Goal: Task Accomplishment & Management: Manage account settings

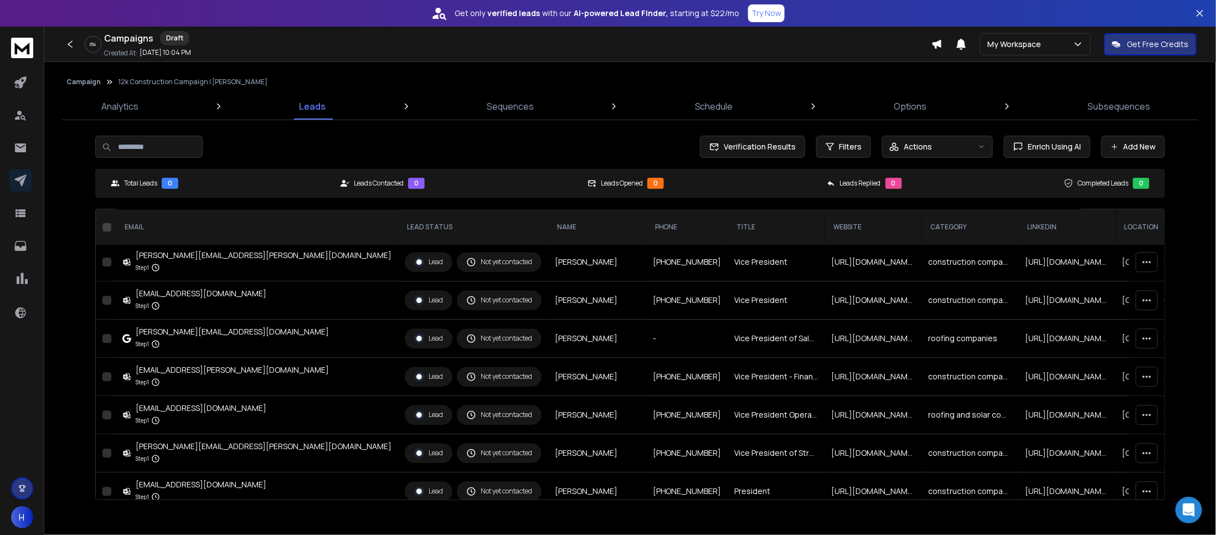
scroll to position [1242, 0]
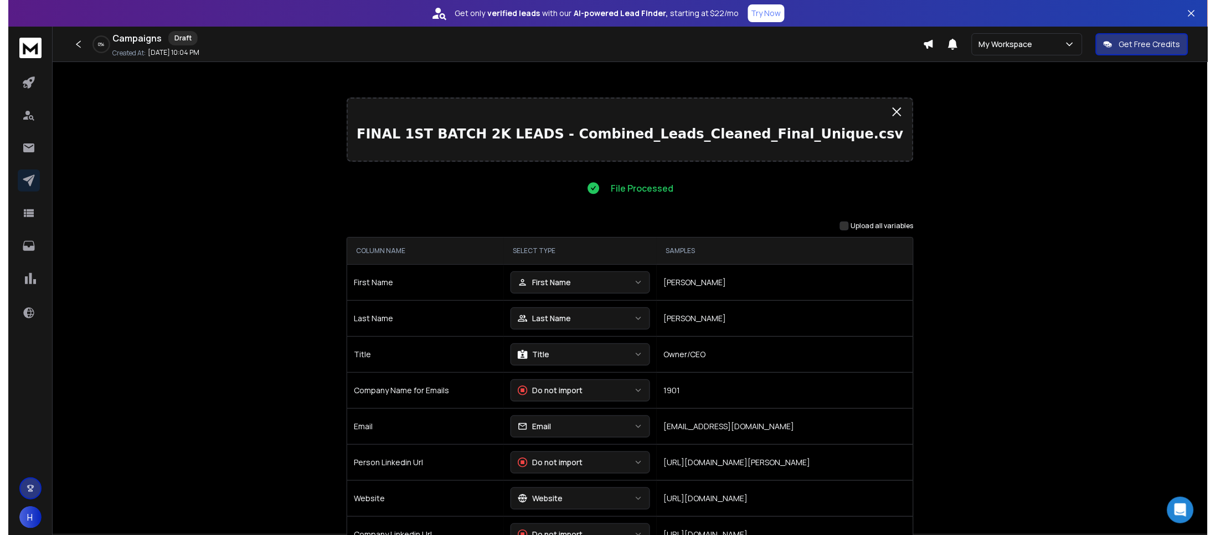
scroll to position [111, 0]
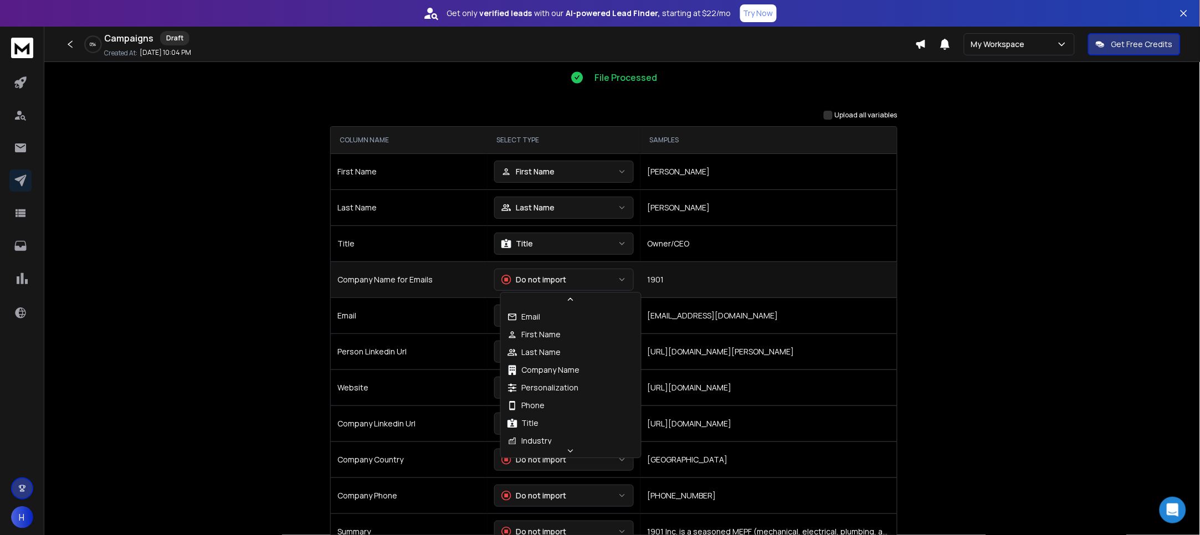
click at [603, 276] on button "Do not import" at bounding box center [564, 280] width 140 height 22
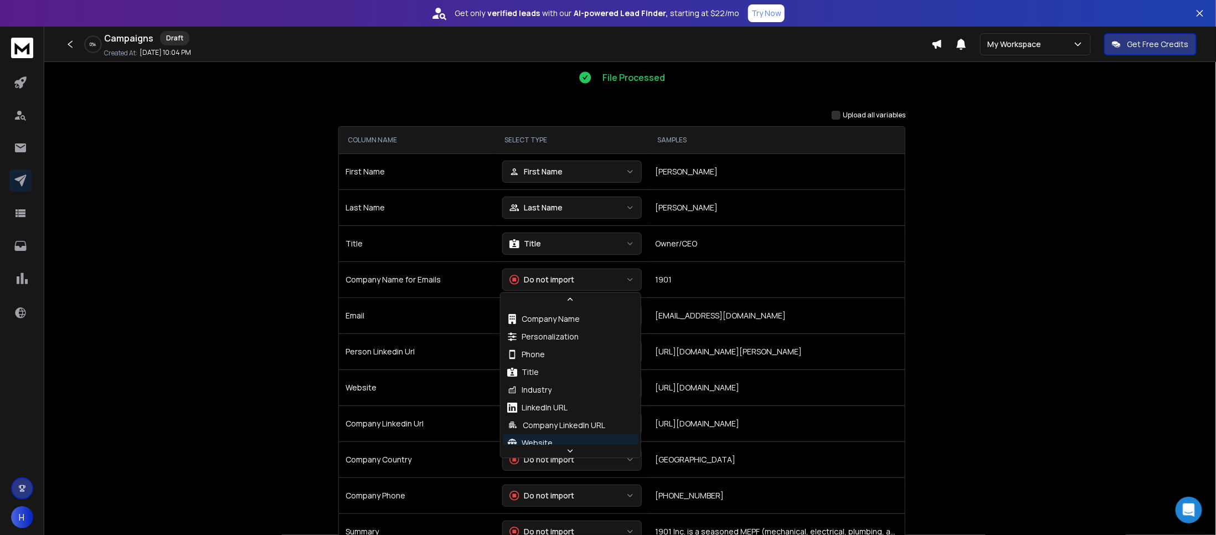
scroll to position [0, 0]
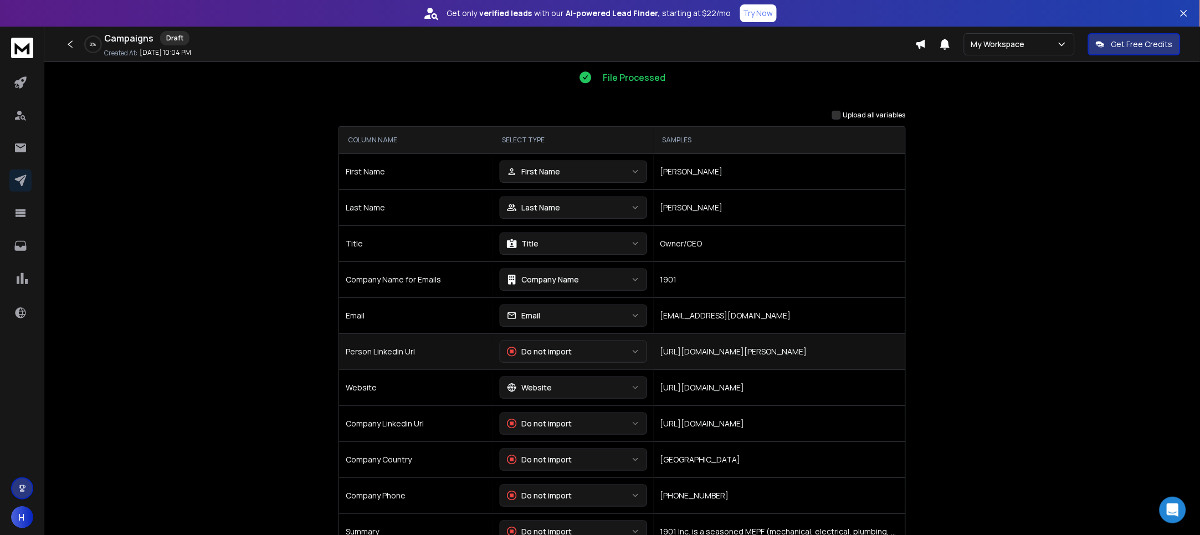
click at [569, 354] on button "Do not import" at bounding box center [573, 352] width 147 height 22
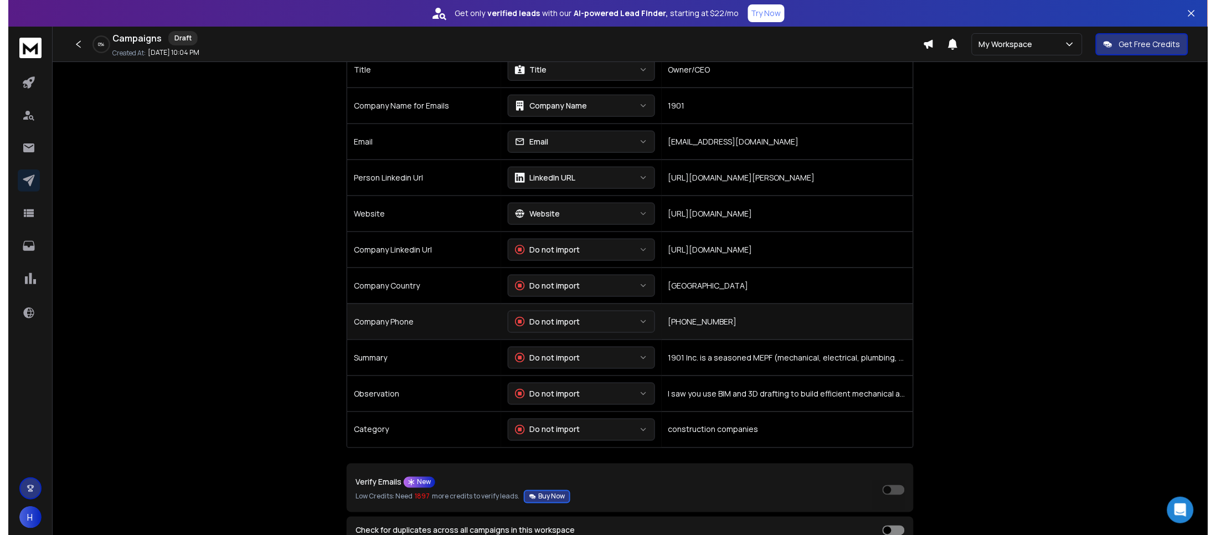
scroll to position [258, 0]
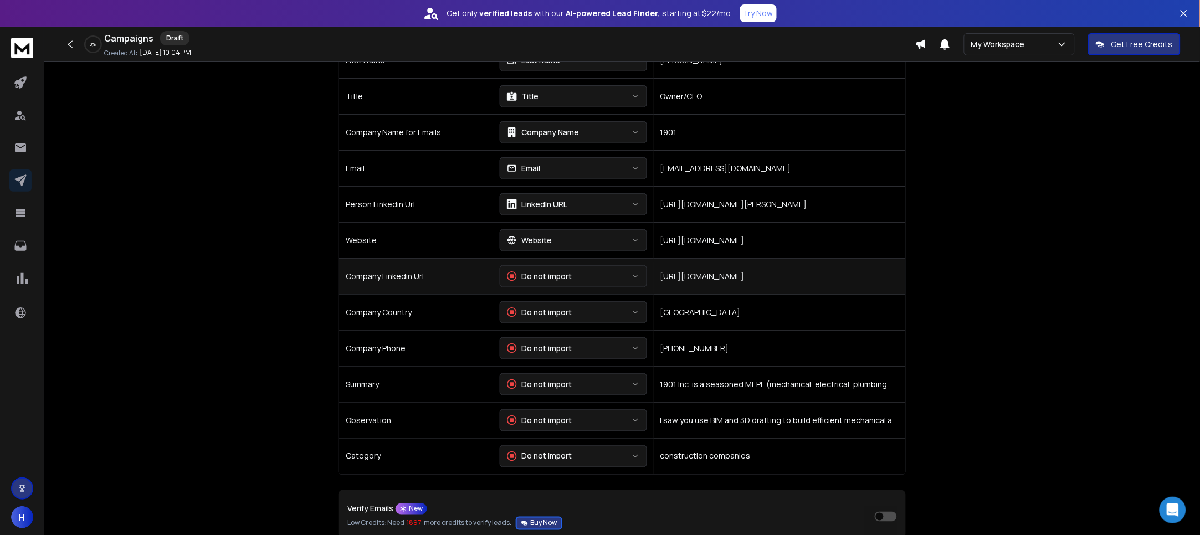
click at [584, 281] on button "Do not import" at bounding box center [573, 276] width 147 height 22
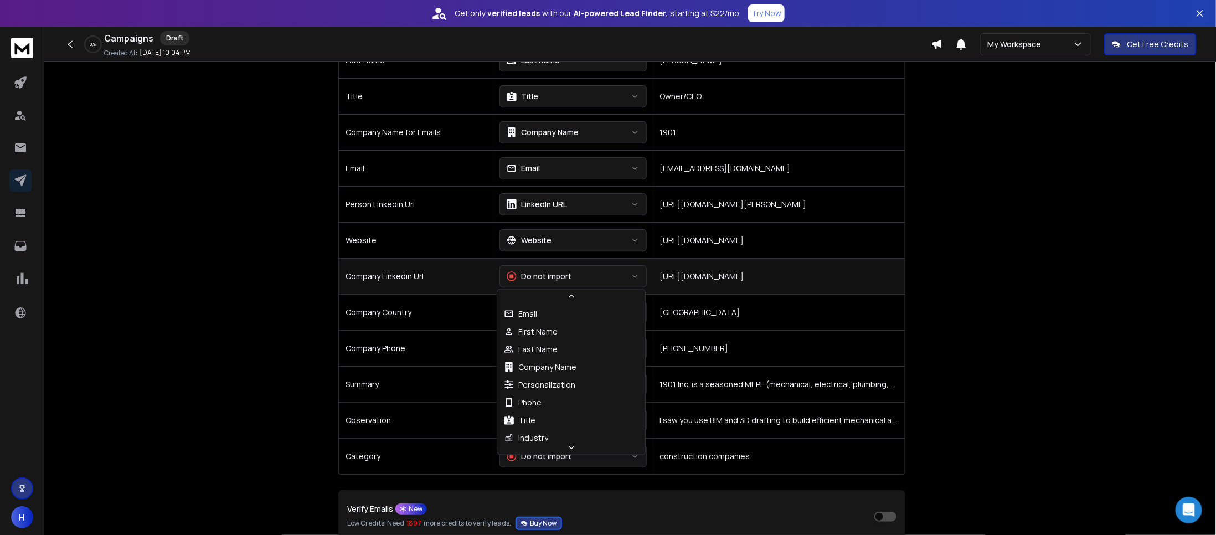
scroll to position [112, 0]
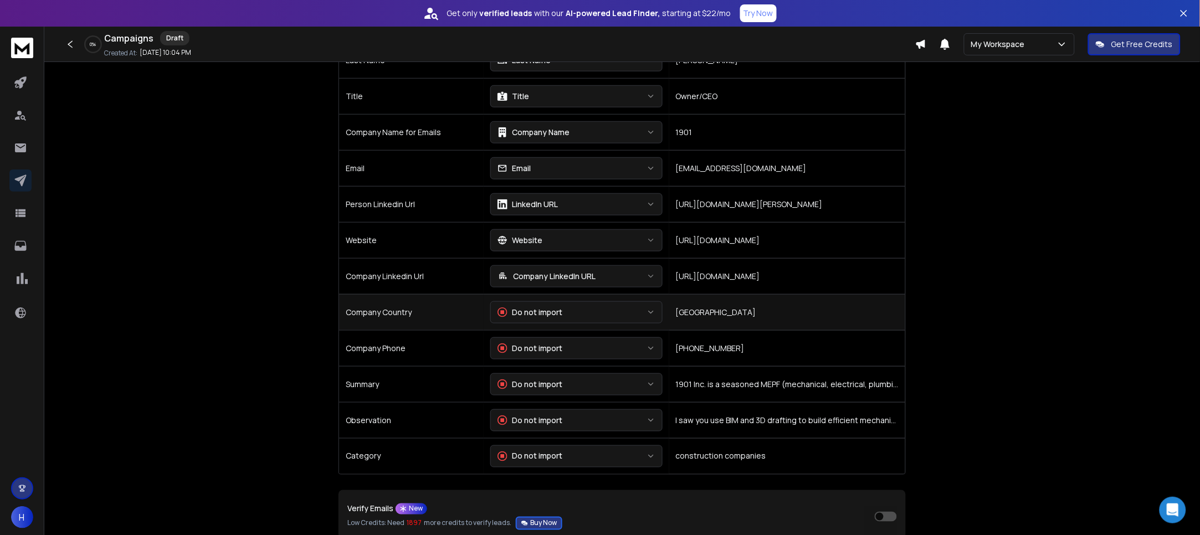
click at [590, 312] on button "Do not import" at bounding box center [576, 312] width 172 height 22
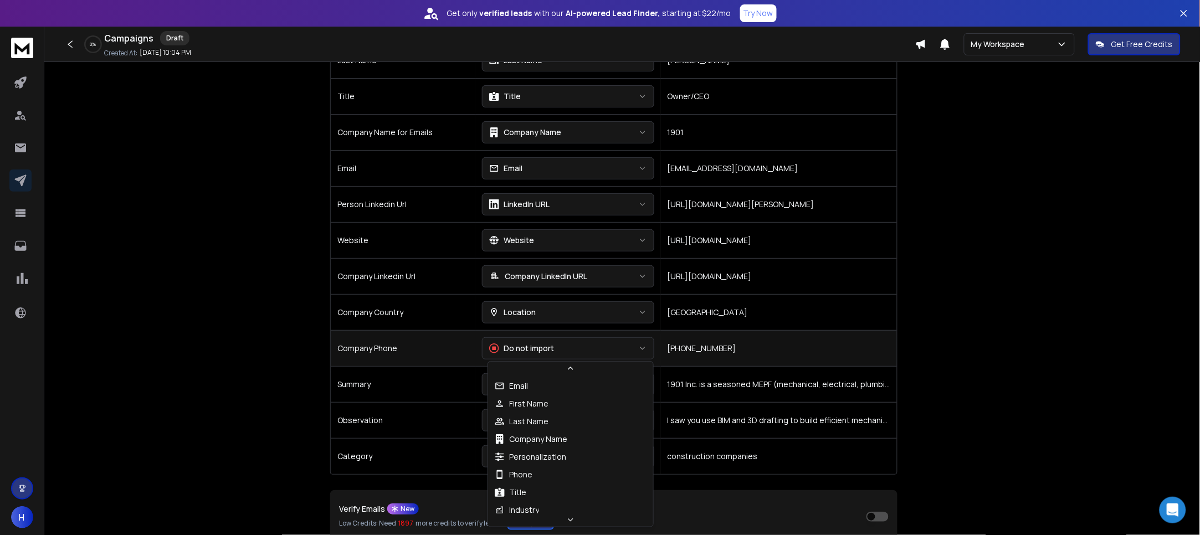
click at [563, 354] on button "Do not import" at bounding box center [568, 348] width 172 height 22
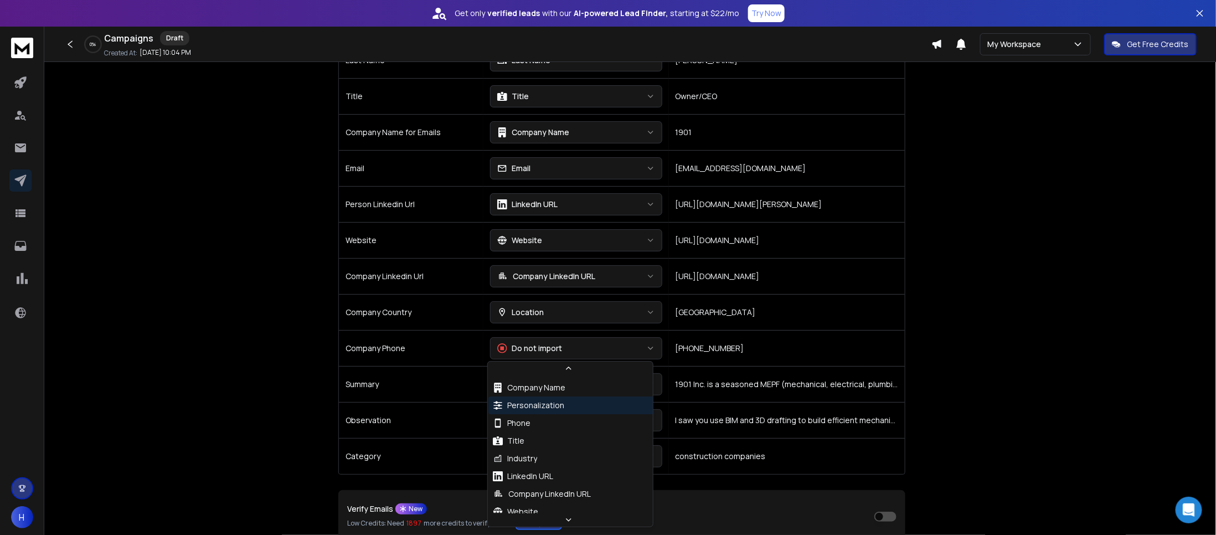
scroll to position [0, 0]
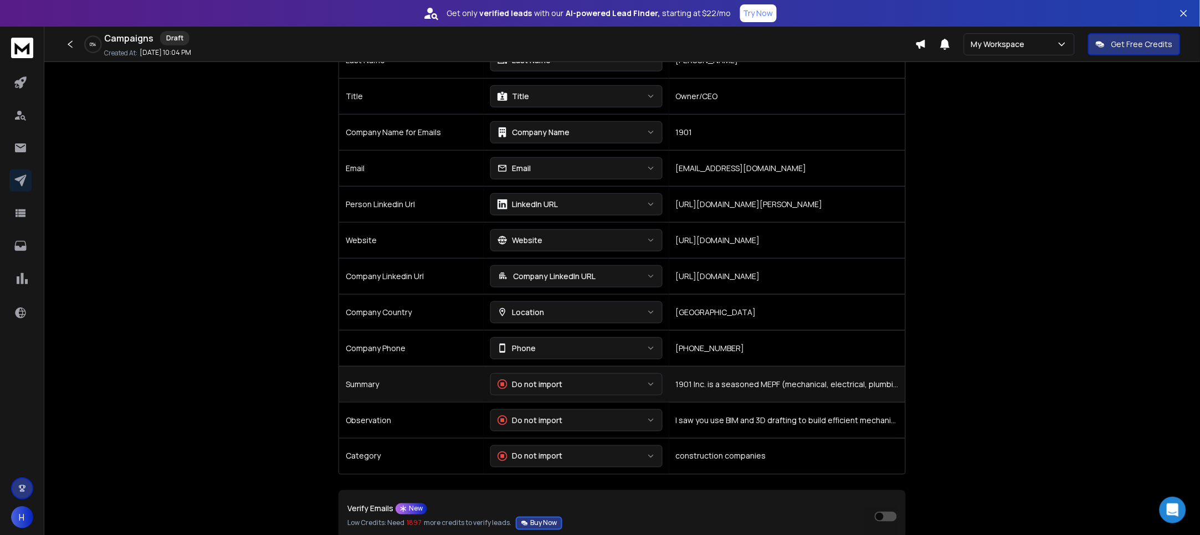
click at [579, 389] on button "Do not import" at bounding box center [576, 384] width 172 height 22
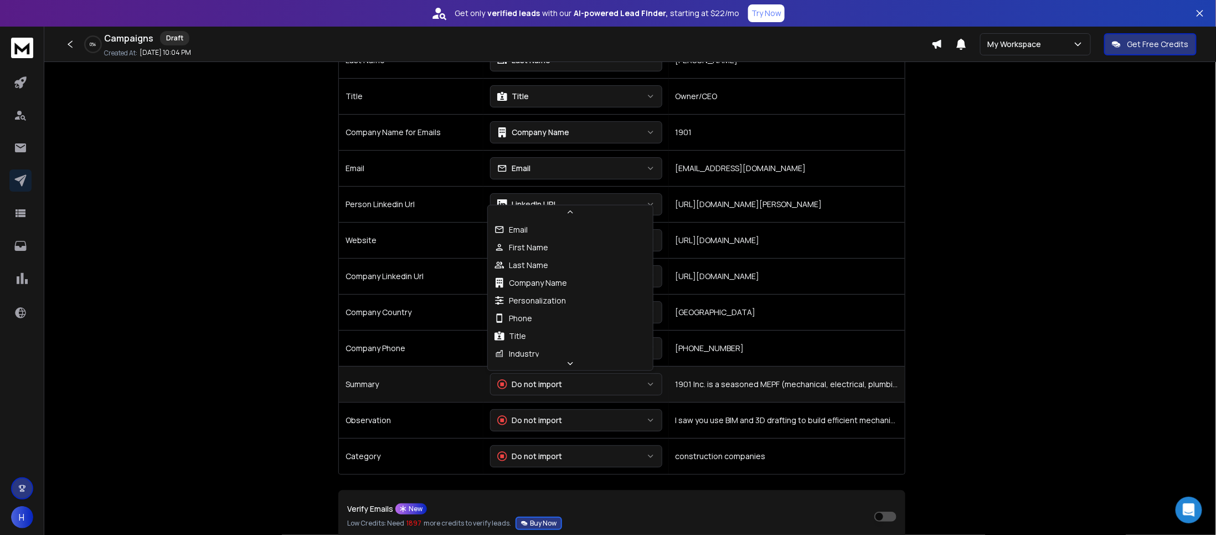
scroll to position [112, 0]
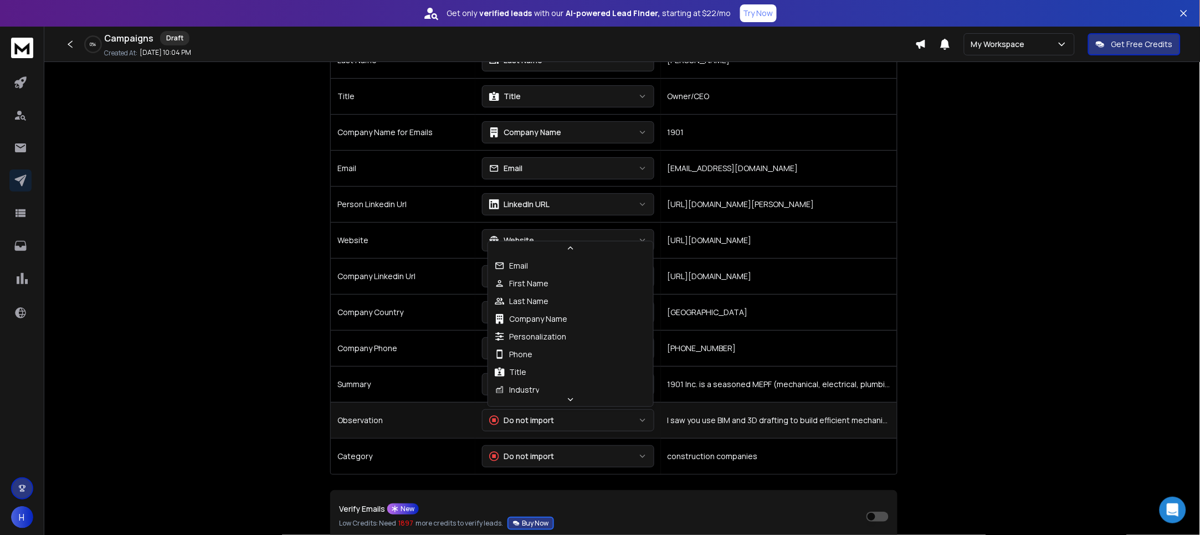
click at [577, 420] on button "Do not import" at bounding box center [568, 420] width 172 height 22
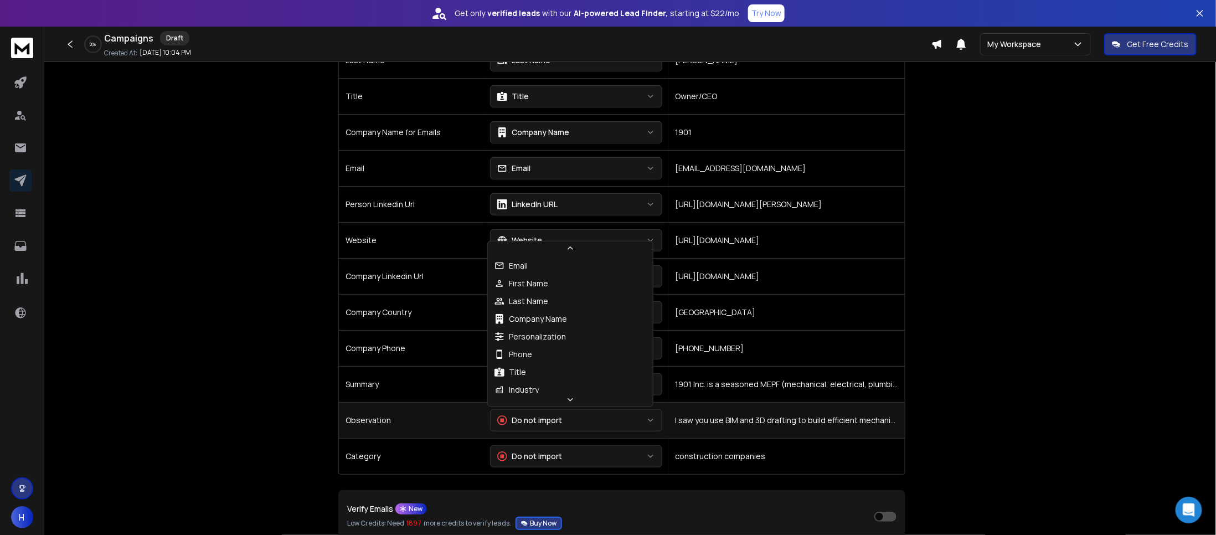
scroll to position [0, 2]
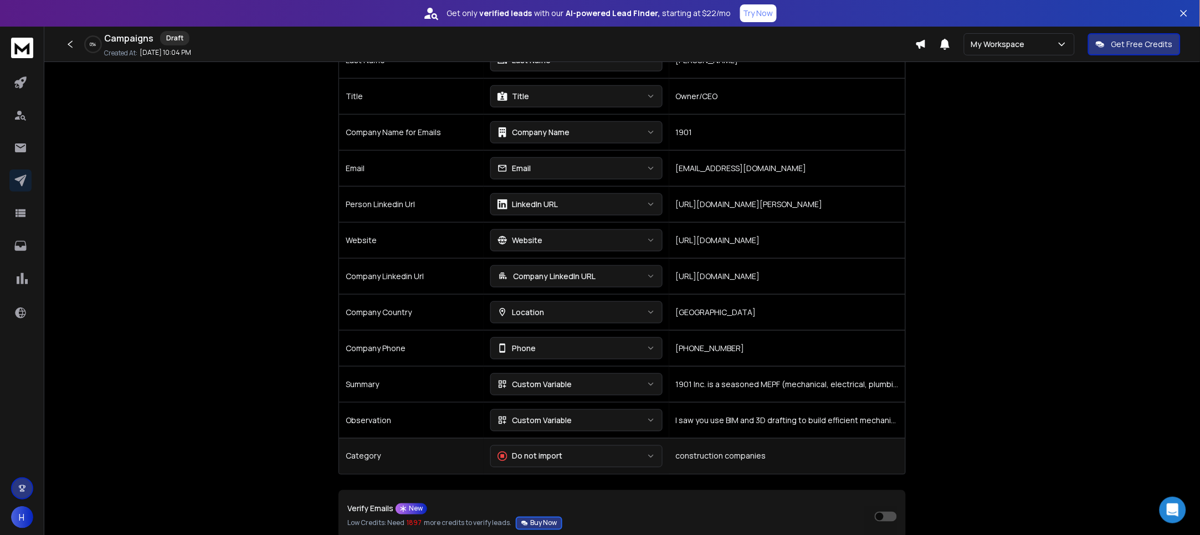
click at [574, 463] on button "Do not import" at bounding box center [576, 456] width 172 height 22
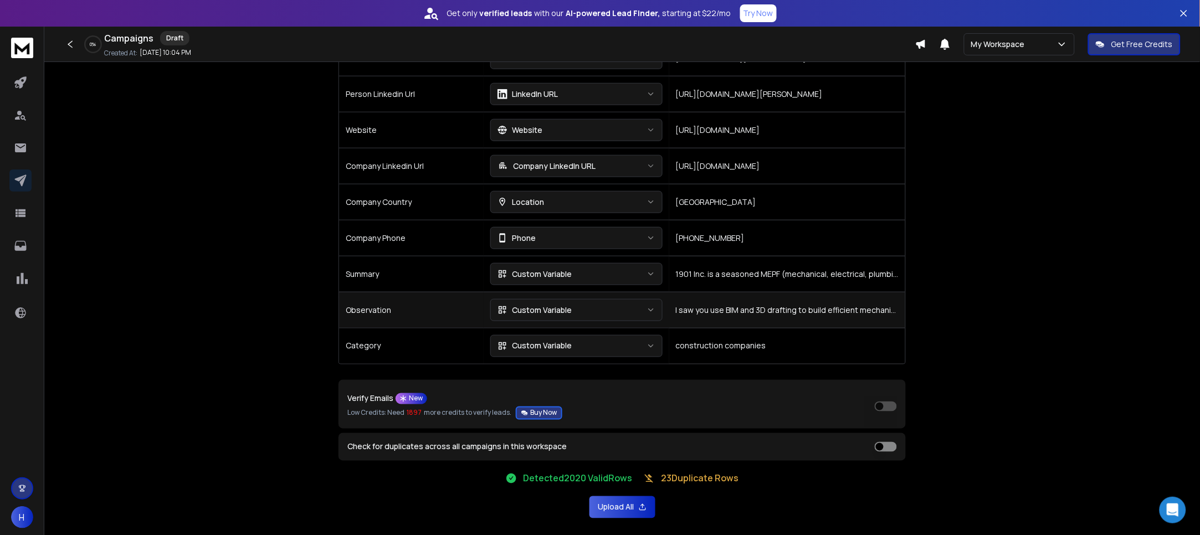
scroll to position [369, 0]
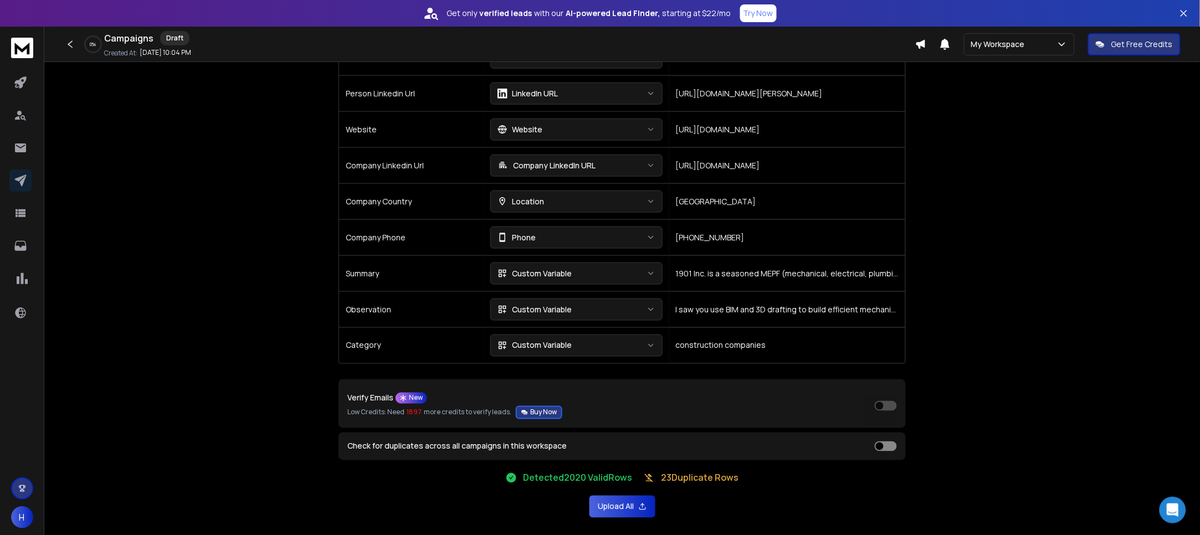
click at [887, 446] on button "Check for duplicates across all campaigns in this workspace" at bounding box center [886, 446] width 22 height 10
click at [623, 500] on button "Upload All" at bounding box center [622, 507] width 66 height 22
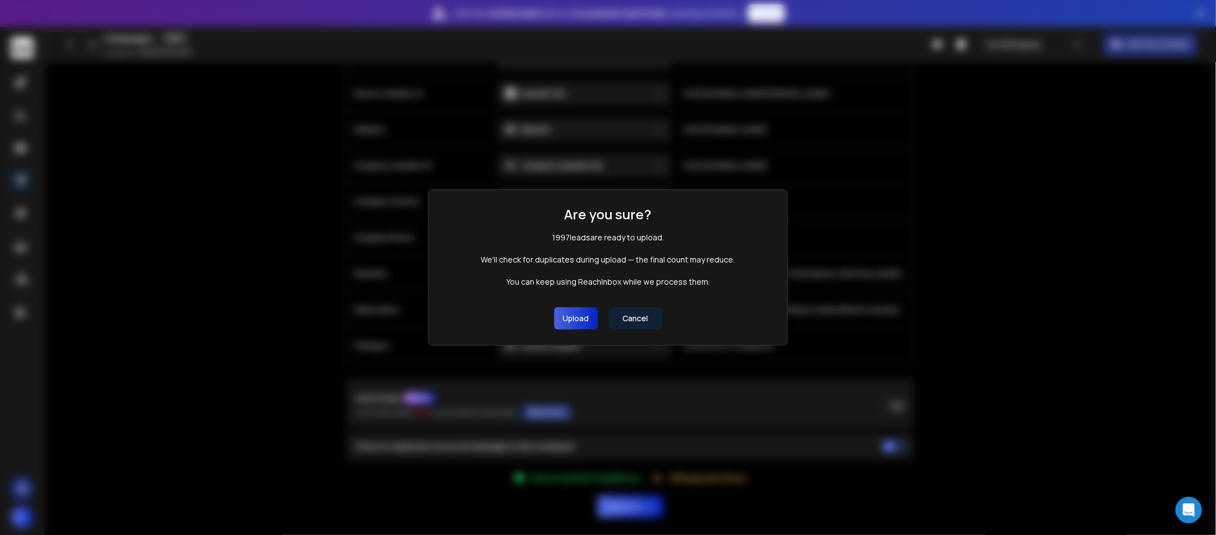
click at [572, 322] on button "Upload" at bounding box center [576, 318] width 44 height 22
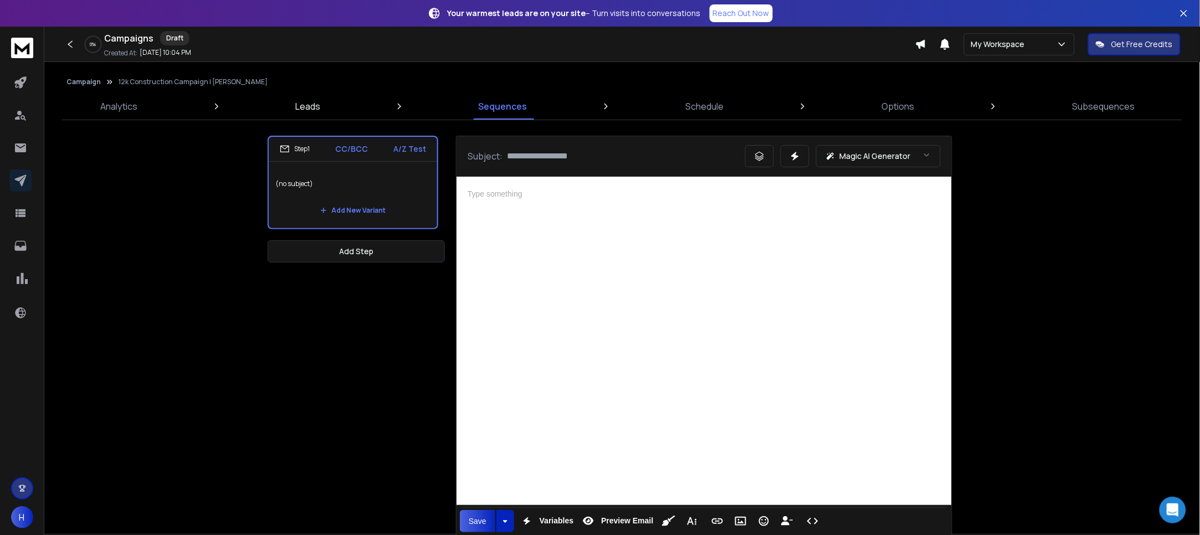
click at [310, 100] on p "Leads" at bounding box center [308, 106] width 25 height 13
click at [311, 110] on p "Leads" at bounding box center [308, 106] width 25 height 13
click at [306, 109] on p "Leads" at bounding box center [308, 106] width 25 height 13
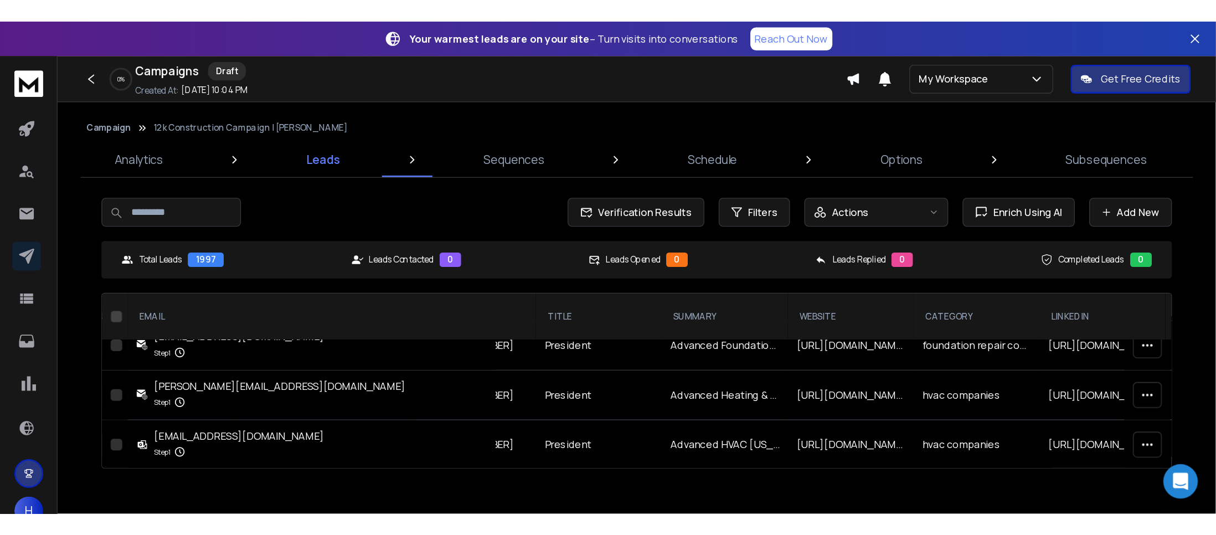
scroll to position [8538, 346]
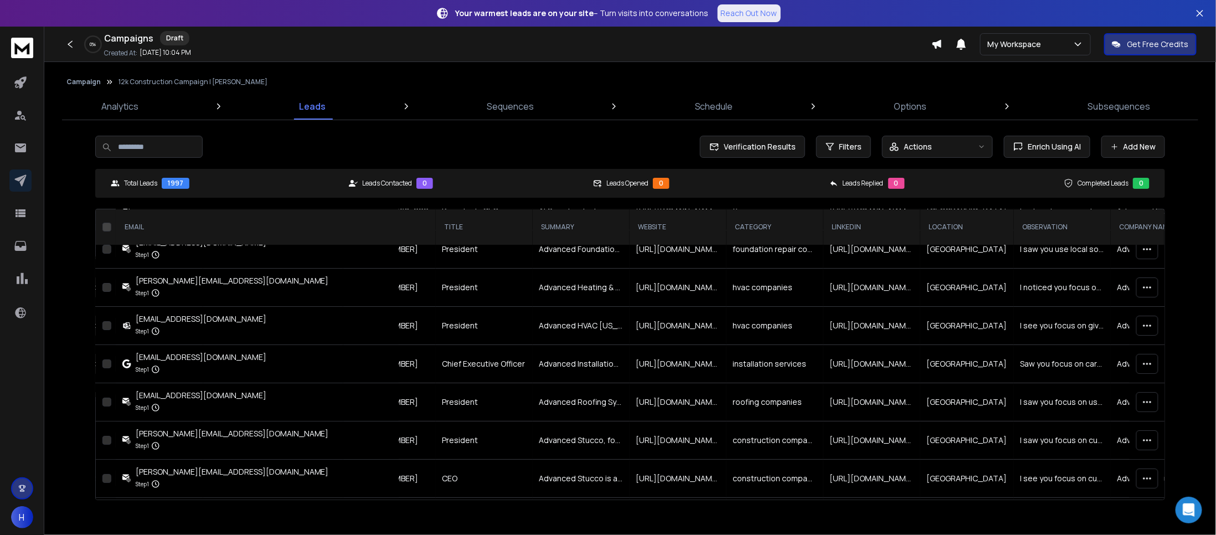
click at [729, 16] on p "Reach Out Now" at bounding box center [749, 13] width 56 height 11
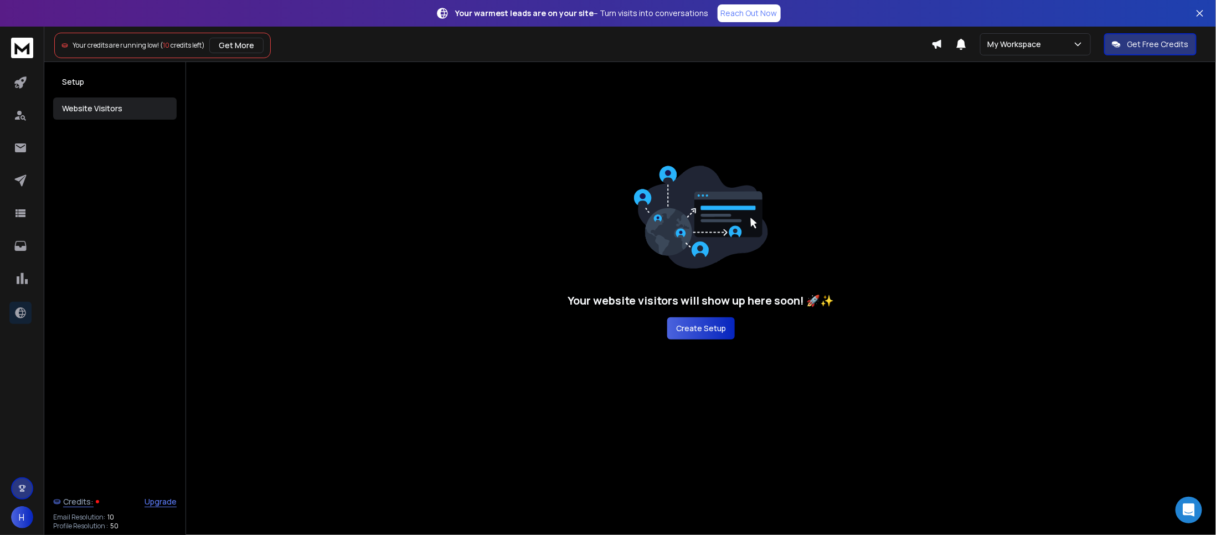
click at [80, 499] on span "Credits:" at bounding box center [78, 501] width 30 height 11
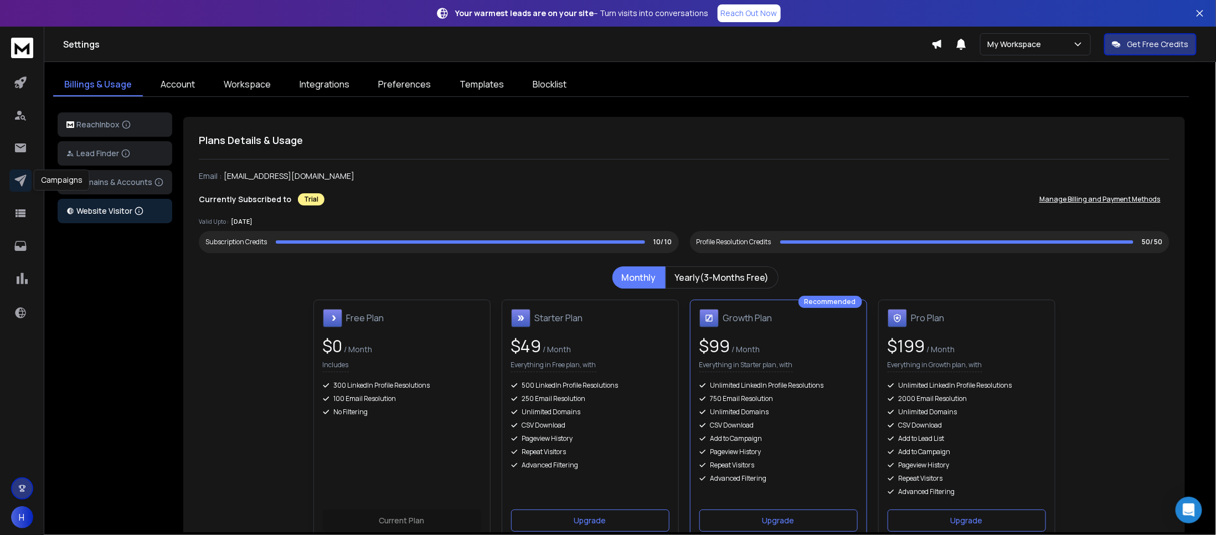
click at [18, 182] on icon at bounding box center [20, 180] width 13 height 13
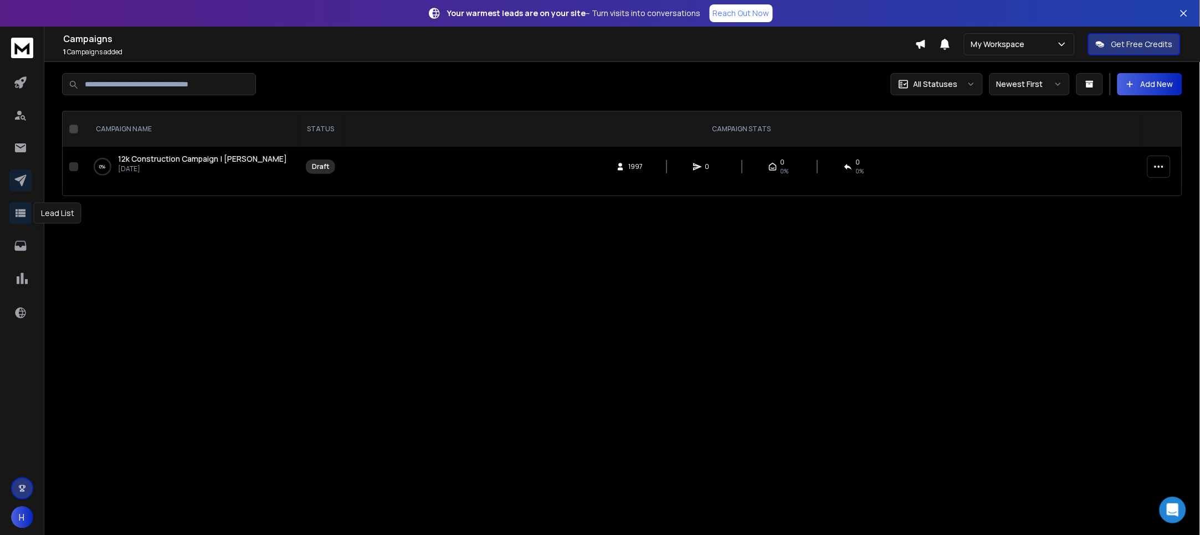
click at [31, 210] on link at bounding box center [20, 213] width 22 height 22
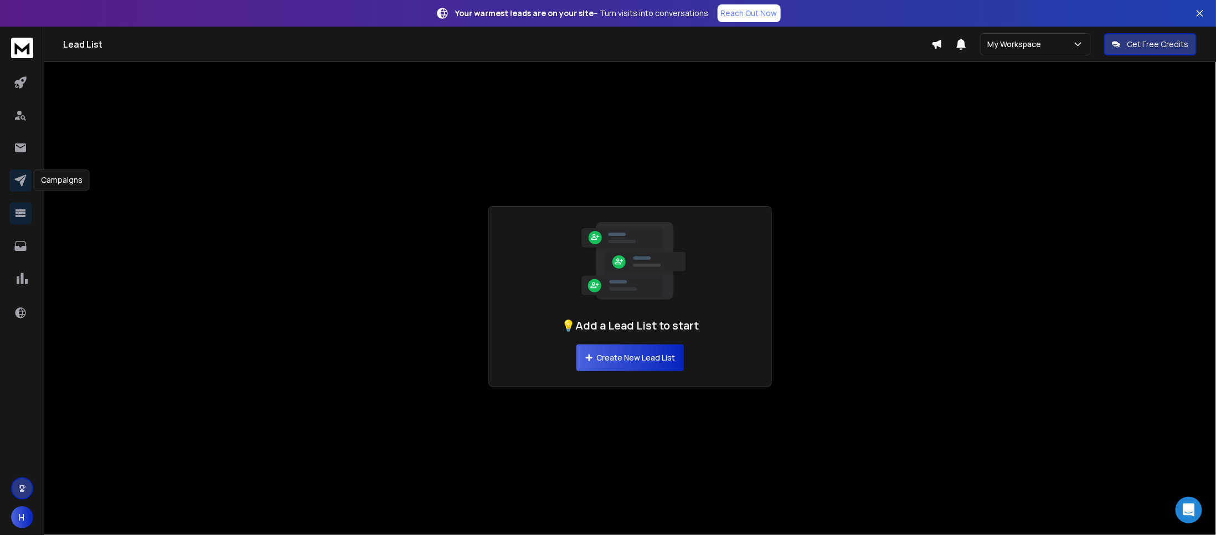
click at [24, 179] on icon at bounding box center [20, 180] width 13 height 13
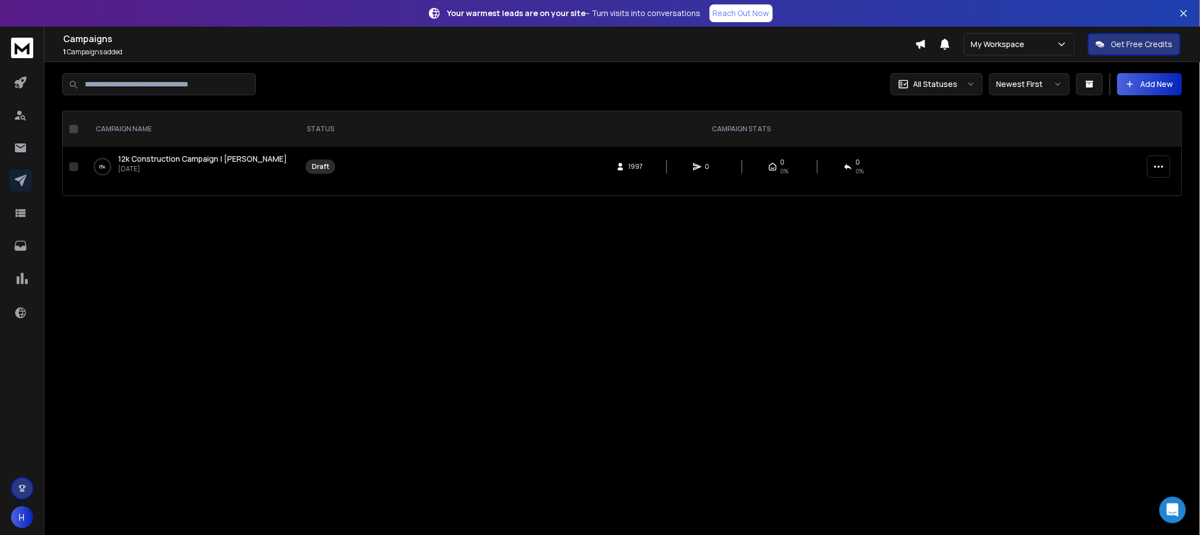
click at [162, 164] on span "12k Construction Campaign | [PERSON_NAME]" at bounding box center [202, 158] width 169 height 11
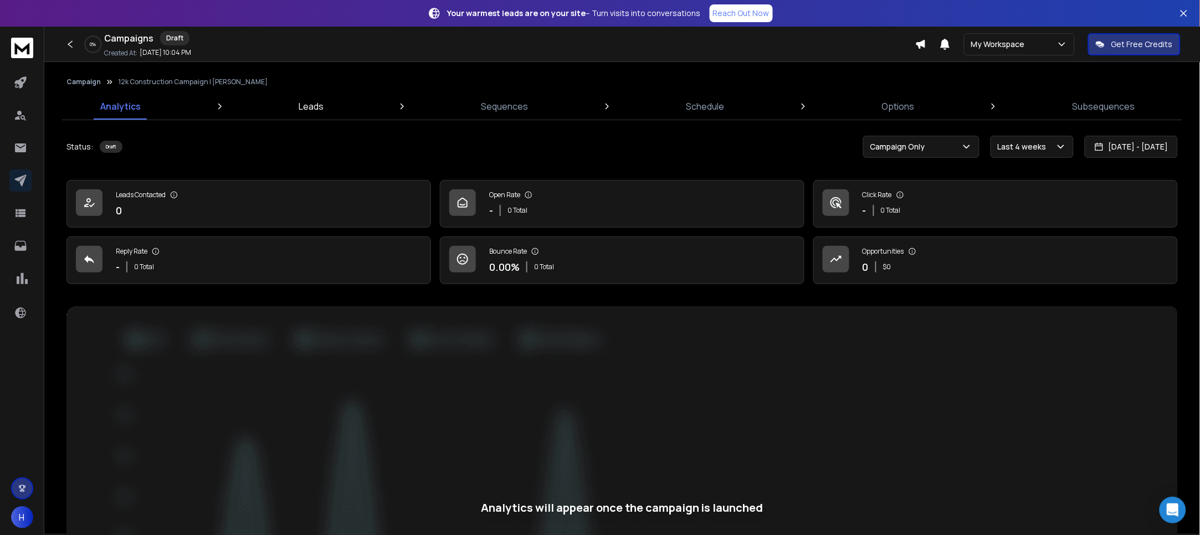
click at [322, 105] on p "Leads" at bounding box center [311, 106] width 25 height 13
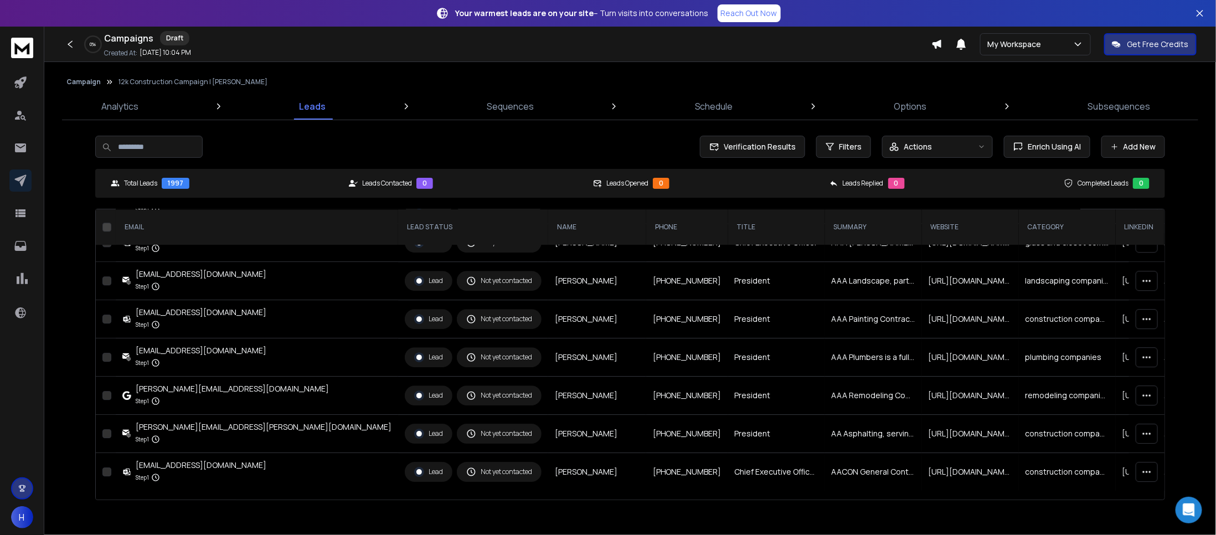
scroll to position [1685, 0]
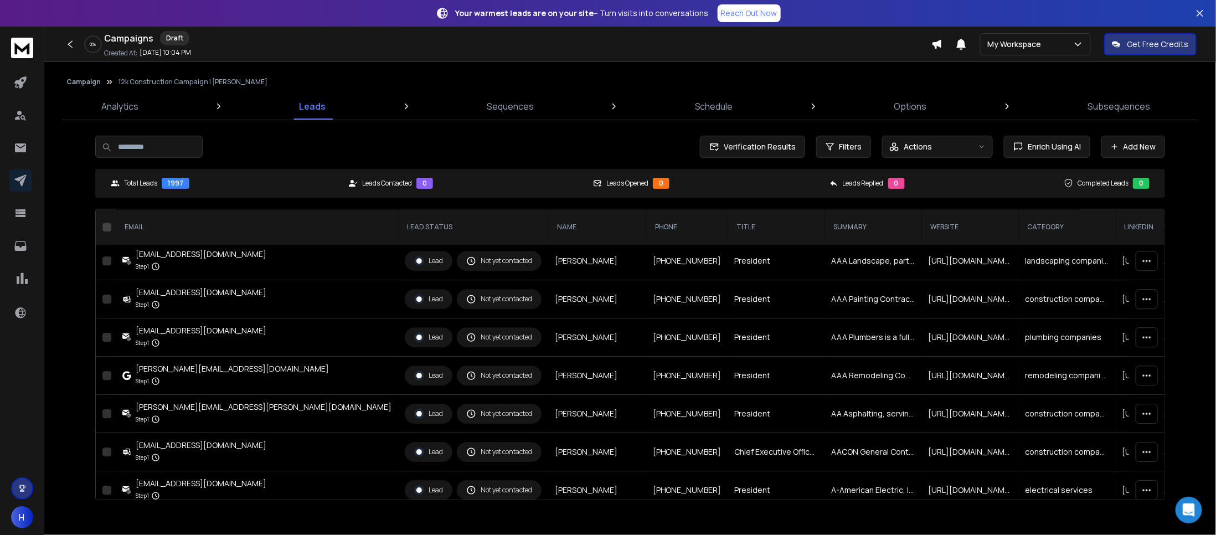
click at [102, 220] on th at bounding box center [106, 227] width 20 height 36
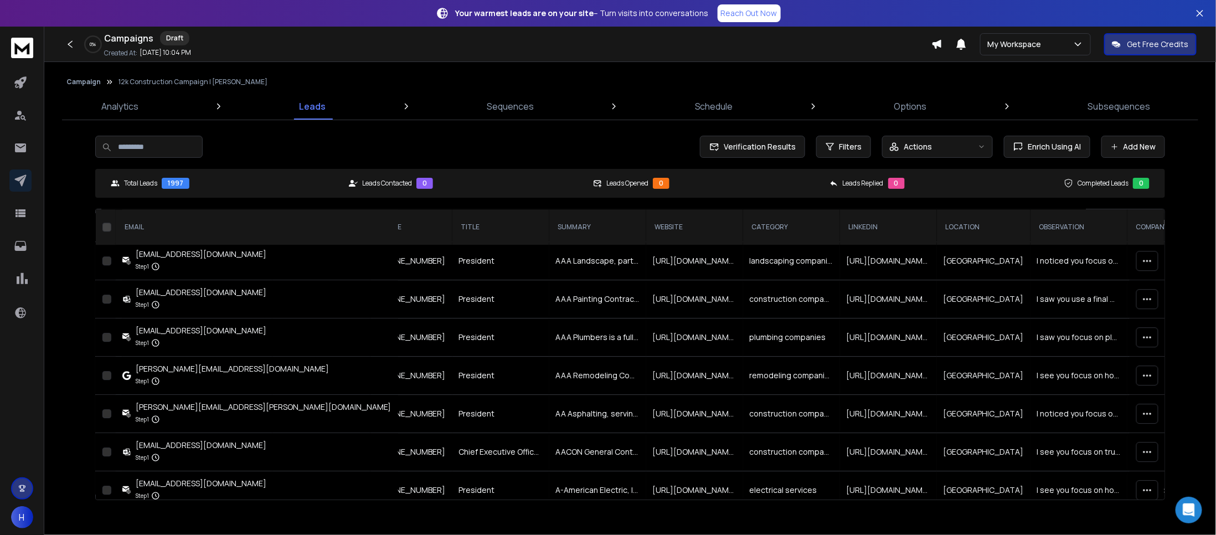
scroll to position [1685, 310]
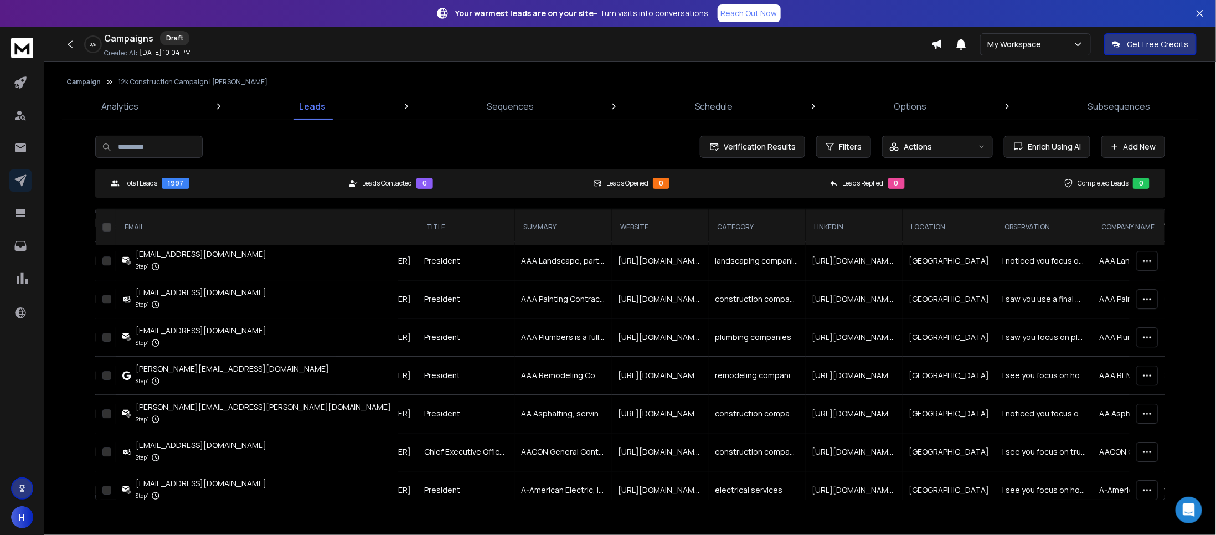
click at [1093, 379] on td "AAA REMODELING COMPANY" at bounding box center [1141, 376] width 97 height 38
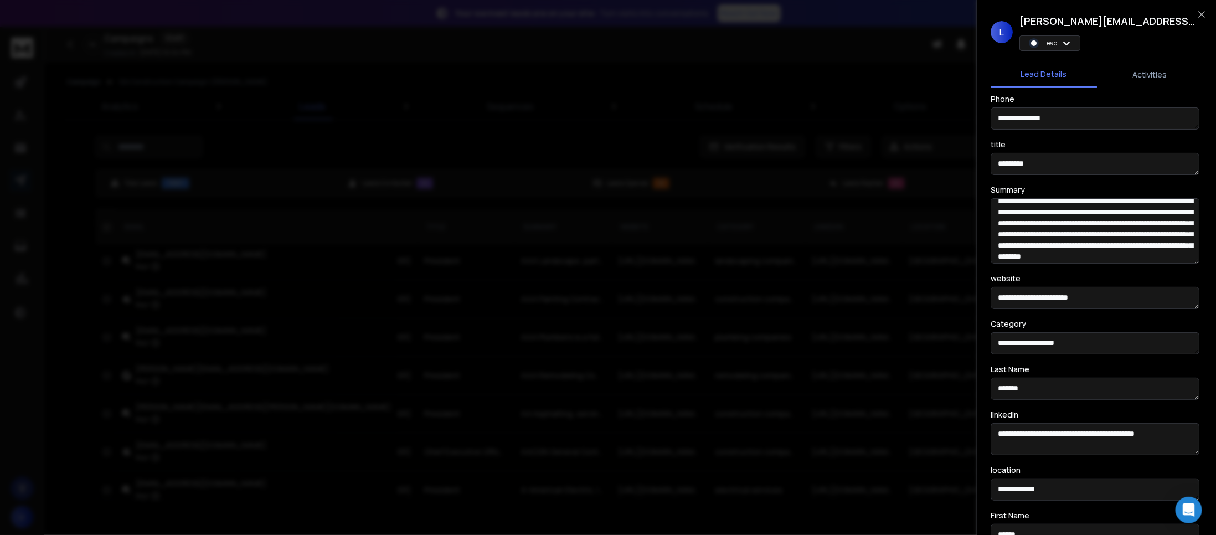
scroll to position [0, 0]
click at [1203, 13] on icon "button" at bounding box center [1201, 14] width 11 height 11
